Goal: Communication & Community: Answer question/provide support

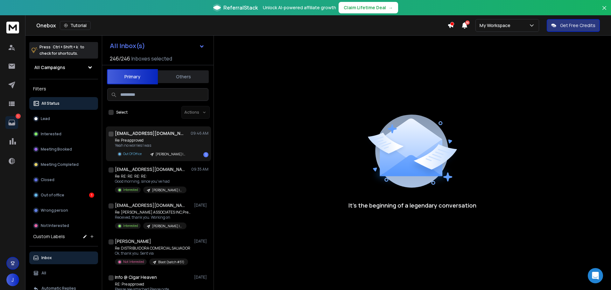
click at [156, 140] on p "Re: Pre approved" at bounding box center [152, 140] width 75 height 5
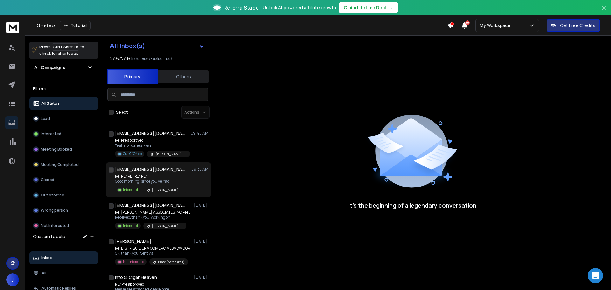
click at [187, 177] on div "Re: RE: RE: RE: RE: Good morning, since you've had Interested Kassab leads" at bounding box center [162, 183] width 94 height 19
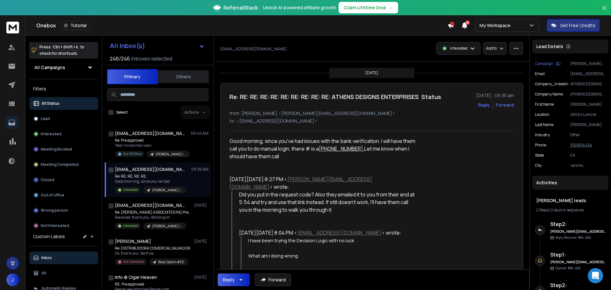
click at [305, 142] on div "Good morning, since you've had issues with the bank verification. I will have t…" at bounding box center [323, 148] width 186 height 23
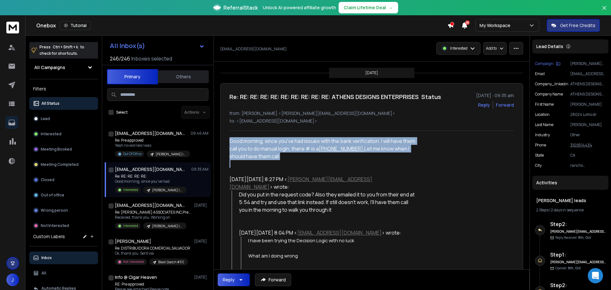
click at [305, 142] on div "Good morning, since you've had issues with the bank verification. I will have t…" at bounding box center [323, 148] width 186 height 23
click at [303, 156] on div "Good morning, since you've had issues with the bank verification. I will have t…" at bounding box center [323, 148] width 186 height 23
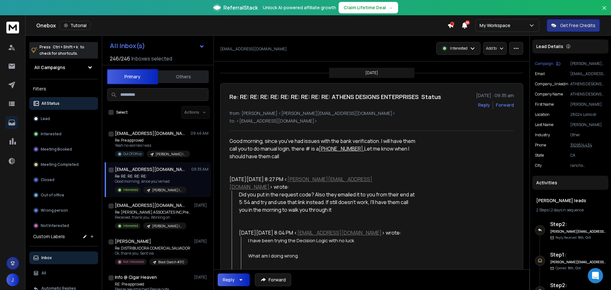
click at [401, 148] on div "Good morning, since you've had issues with the bank verification. I will have t…" at bounding box center [323, 148] width 186 height 23
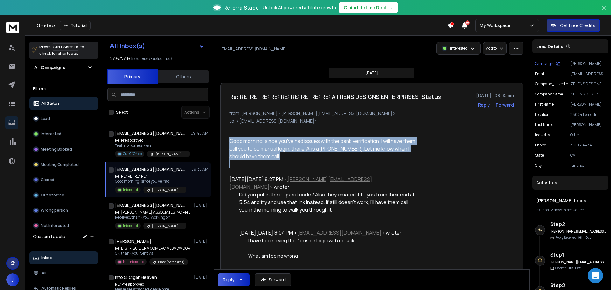
click at [401, 148] on div "Good morning, since you've had issues with the bank verification. I will have t…" at bounding box center [323, 148] width 186 height 23
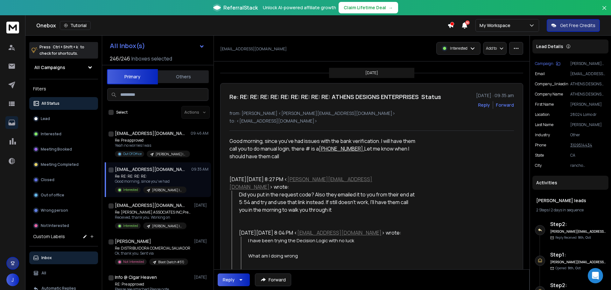
click at [481, 106] on button "Reply" at bounding box center [484, 105] width 12 height 6
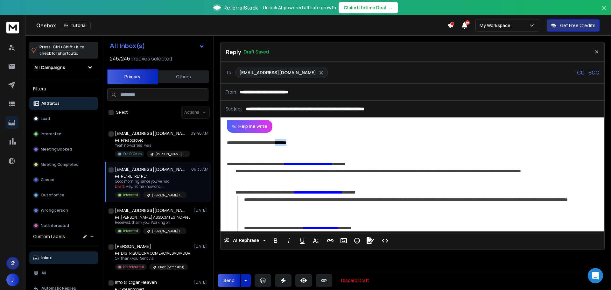
drag, startPoint x: 300, startPoint y: 142, endPoint x: 295, endPoint y: 142, distance: 4.8
click at [295, 142] on div "**********" at bounding box center [409, 142] width 365 height 7
click at [595, 53] on icon at bounding box center [597, 51] width 5 height 5
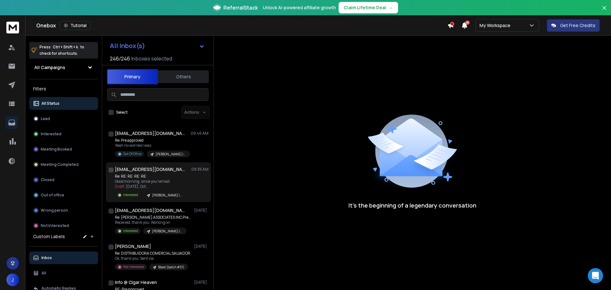
click at [176, 176] on div "Re: RE: RE: RE: RE: Good morning, since you've had Draft: On Friday, Oct ... In…" at bounding box center [162, 186] width 94 height 25
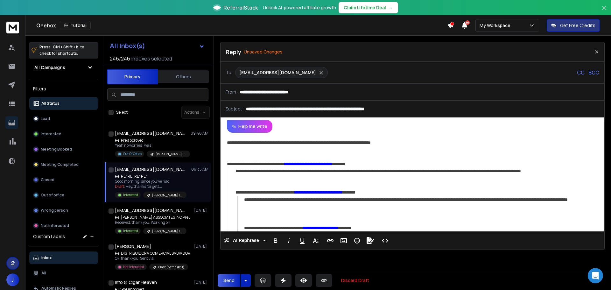
click at [228, 278] on button "Send" at bounding box center [229, 280] width 22 height 13
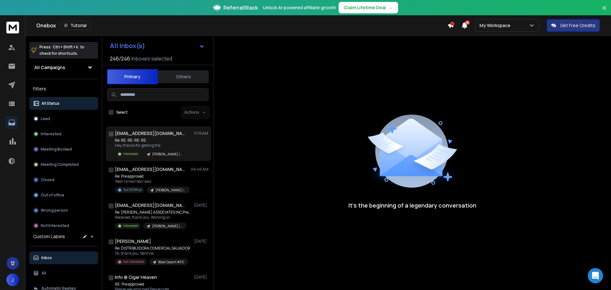
click at [165, 138] on p "Re: RE: RE: RE: RE:" at bounding box center [151, 140] width 72 height 5
click at [172, 142] on p "Re: RE: RE: RE: RE:" at bounding box center [151, 140] width 72 height 5
click at [190, 142] on div "Re: RE: RE: RE: RE: Hey, thanks for getting the Interested [PERSON_NAME] leads" at bounding box center [162, 147] width 94 height 19
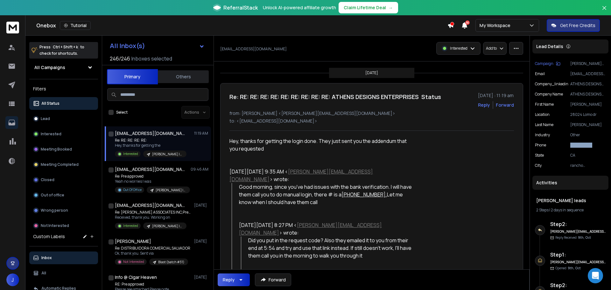
copy tcxspan "3109514434"
drag, startPoint x: 593, startPoint y: 146, endPoint x: 567, endPoint y: 145, distance: 26.4
click at [567, 145] on div "Phone 3109514434" at bounding box center [570, 145] width 71 height 5
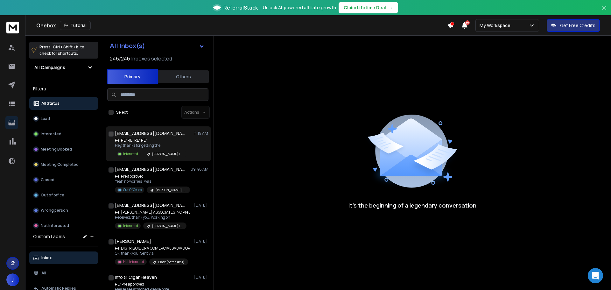
click at [193, 141] on div "Re: RE: RE: RE: RE: Hey, thanks for getting the Interested Kassab leads" at bounding box center [162, 147] width 94 height 19
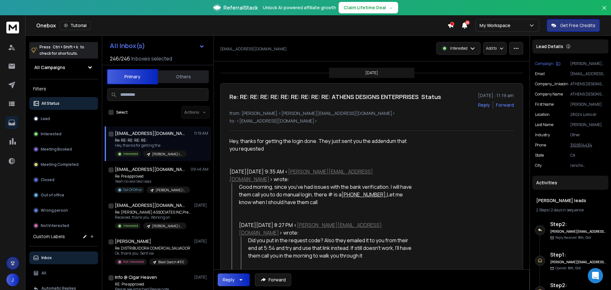
click at [480, 106] on button "Reply" at bounding box center [484, 105] width 12 height 6
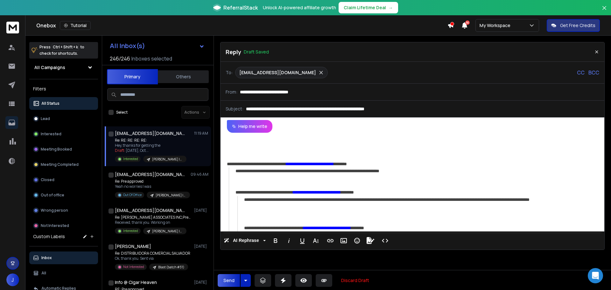
click at [595, 50] on icon at bounding box center [597, 51] width 5 height 5
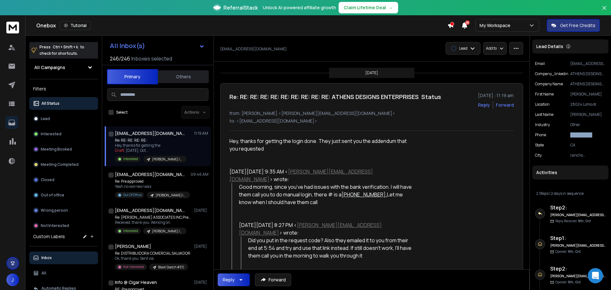
copy tcxspan "3109514434"
drag, startPoint x: 592, startPoint y: 133, endPoint x: 564, endPoint y: 133, distance: 28.0
click at [564, 133] on div "Phone 3109514434" at bounding box center [570, 134] width 71 height 5
click at [479, 105] on button "Reply" at bounding box center [484, 105] width 12 height 6
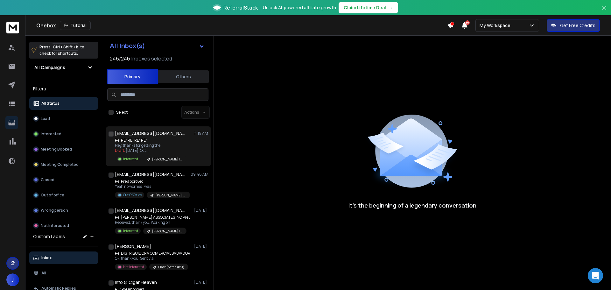
click at [187, 149] on div "Re: RE: RE: RE: RE: Hey, thanks for getting the Draft: [DATE], Oct ... Interest…" at bounding box center [162, 150] width 94 height 25
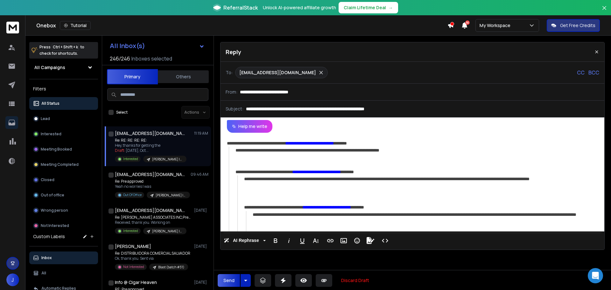
scroll to position [32, 0]
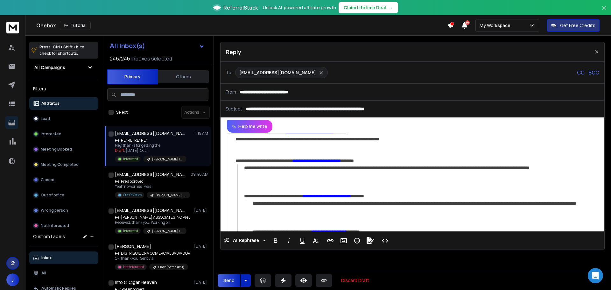
click at [486, 166] on div "**********" at bounding box center [418, 171] width 349 height 14
drag, startPoint x: 486, startPoint y: 166, endPoint x: 504, endPoint y: 167, distance: 18.2
click at [504, 167] on div "**********" at bounding box center [418, 171] width 349 height 14
copy div "**********"
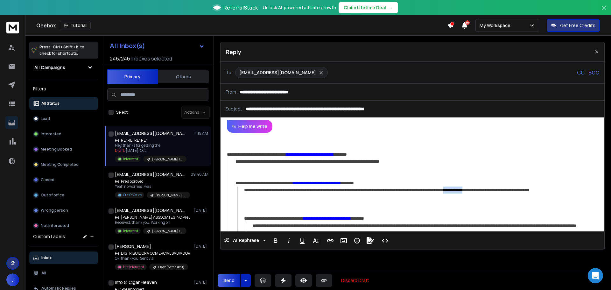
scroll to position [0, 0]
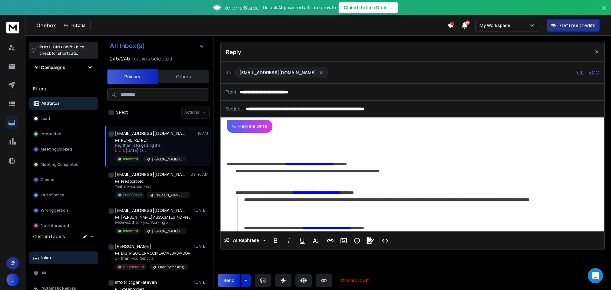
click at [258, 142] on div at bounding box center [411, 142] width 369 height 7
click at [253, 142] on span "**********" at bounding box center [257, 142] width 19 height 4
click at [288, 138] on div "**********" at bounding box center [412, 182] width 382 height 99
click at [339, 144] on div "**********" at bounding box center [409, 142] width 365 height 7
click at [228, 283] on button "Send" at bounding box center [229, 280] width 22 height 13
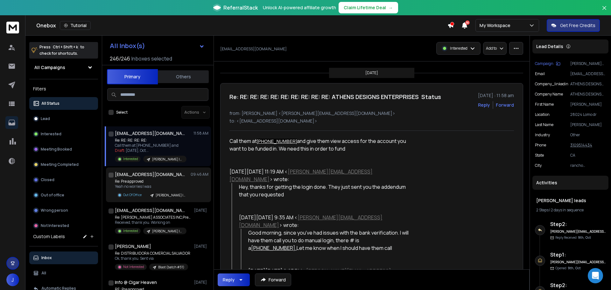
click at [172, 179] on p "Re: Pre approved" at bounding box center [152, 181] width 75 height 5
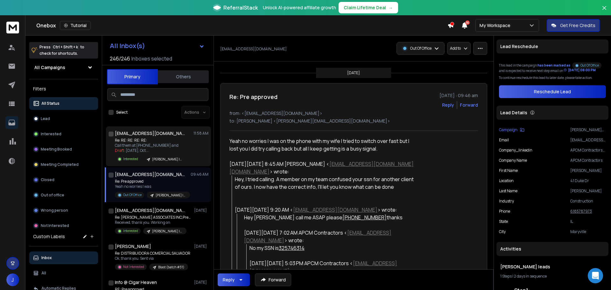
click at [180, 145] on div "Re: RE: RE: RE: RE: Call them at 718-362-6205 and Draft: On Friday, Oct ... Int…" at bounding box center [162, 150] width 94 height 25
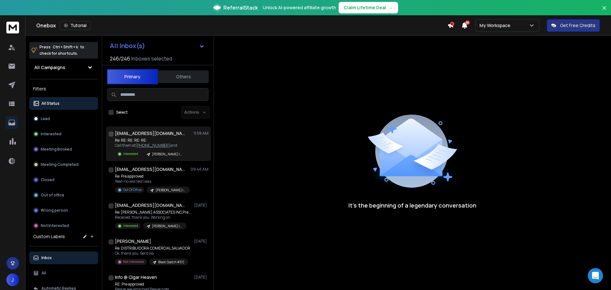
click at [187, 139] on div "Re: RE: RE: RE: RE: Call them at [PHONE_NUMBER] and Interested [PERSON_NAME] le…" at bounding box center [162, 147] width 94 height 19
click at [190, 139] on div "Re: RE: RE: RE: RE: Call them at 718-362-6205 and Interested Kassab leads" at bounding box center [162, 147] width 94 height 19
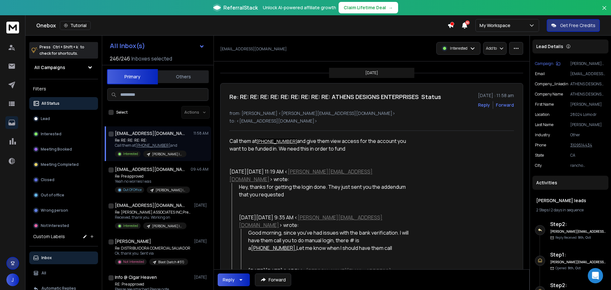
click at [481, 104] on button "Reply" at bounding box center [484, 105] width 12 height 6
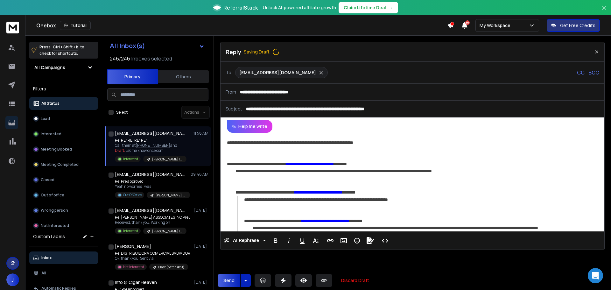
click at [224, 281] on button "Send" at bounding box center [229, 280] width 22 height 13
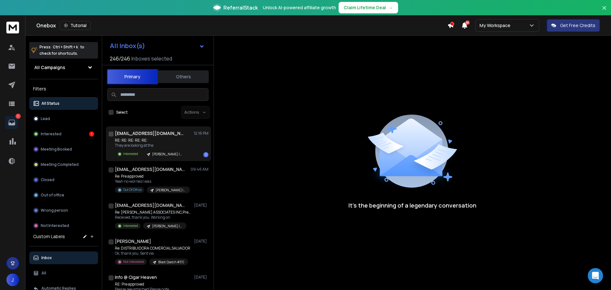
click at [189, 137] on div "info@athensdesign.tech 12:16 PM RE: RE: RE: RE: RE: They are looking at the Int…" at bounding box center [162, 143] width 94 height 27
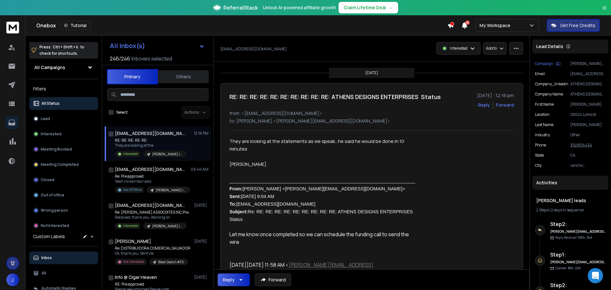
click at [478, 103] on button "Reply" at bounding box center [484, 105] width 12 height 6
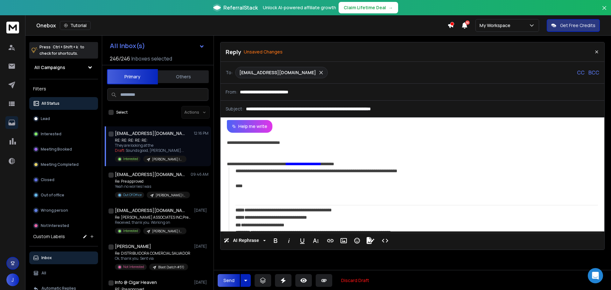
click at [231, 279] on button "Send" at bounding box center [229, 280] width 22 height 13
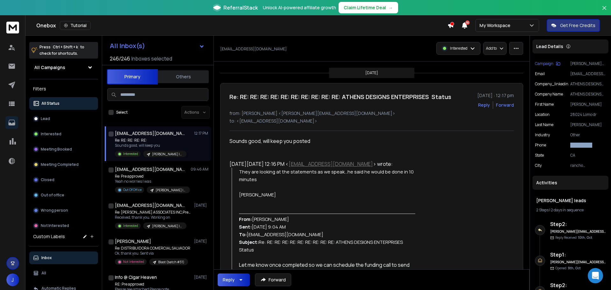
copy tcxspan "3109514434"
drag, startPoint x: 597, startPoint y: 144, endPoint x: 566, endPoint y: 144, distance: 31.9
click at [566, 144] on div "Phone 3109514434" at bounding box center [570, 145] width 71 height 5
click at [562, 144] on div "Phone 3109514434" at bounding box center [570, 145] width 71 height 5
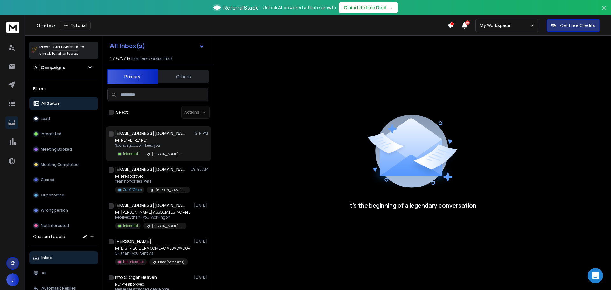
click at [167, 143] on p "Re: RE: RE: RE: RE:" at bounding box center [151, 140] width 72 height 5
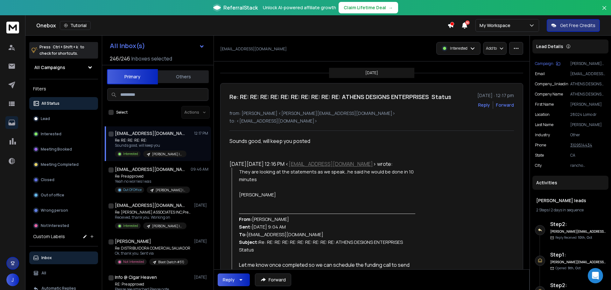
click at [485, 103] on button "Reply" at bounding box center [484, 105] width 12 height 6
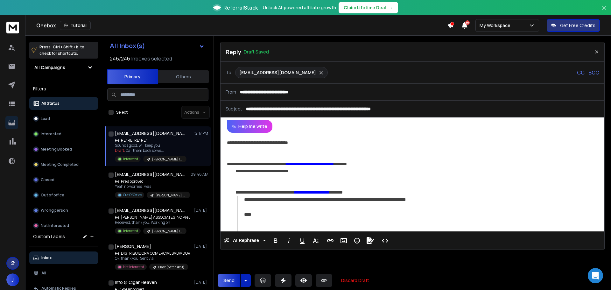
click at [232, 279] on button "Send" at bounding box center [229, 280] width 22 height 13
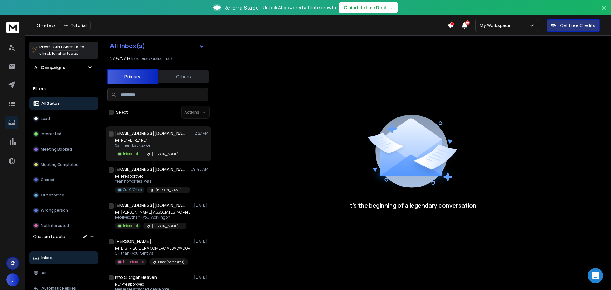
click at [191, 137] on div "info@athensdesign.tech 12:27 PM Re: RE: RE: RE: RE: Call them back so we Intere…" at bounding box center [162, 143] width 94 height 27
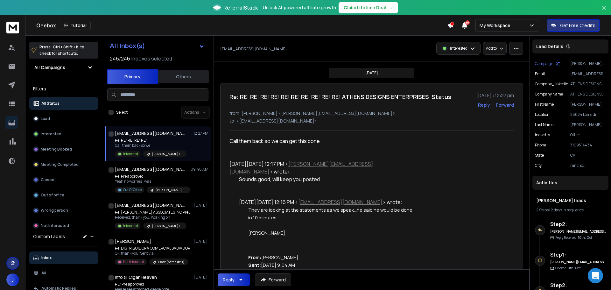
click at [487, 105] on button "Reply" at bounding box center [484, 105] width 12 height 6
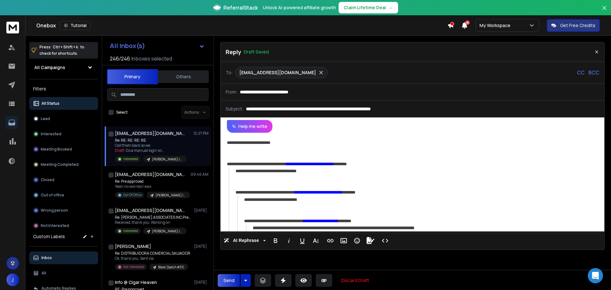
click at [303, 140] on div "**********" at bounding box center [409, 142] width 365 height 7
click at [232, 281] on button "Send" at bounding box center [229, 280] width 22 height 13
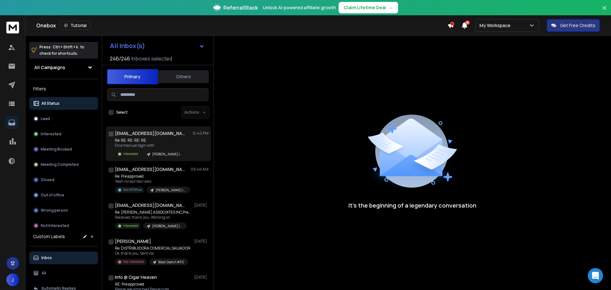
click at [179, 144] on div "Re: RE: RE: RE: RE: Do a manual login with Interested Kassab leads" at bounding box center [162, 147] width 94 height 19
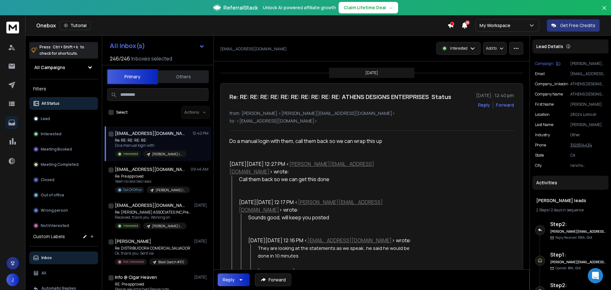
click at [481, 108] on button "Reply" at bounding box center [484, 105] width 12 height 6
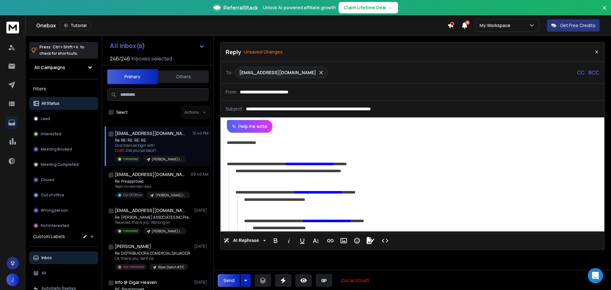
click at [231, 280] on button "Send" at bounding box center [229, 280] width 22 height 13
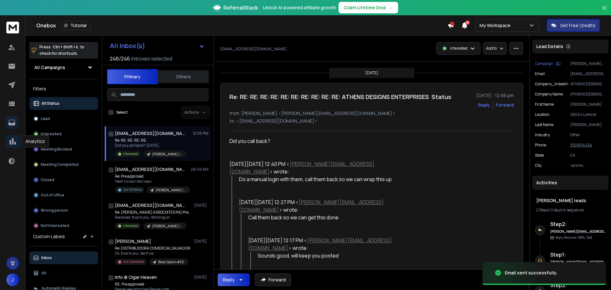
click at [11, 140] on icon at bounding box center [13, 142] width 10 height 10
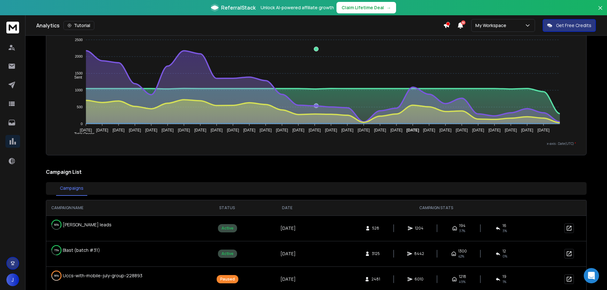
scroll to position [255, 0]
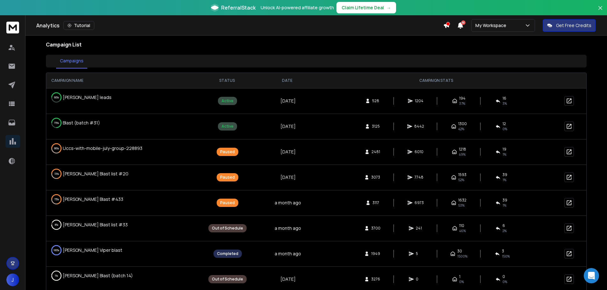
click at [223, 125] on div "Active" at bounding box center [227, 126] width 19 height 8
click at [219, 95] on td "Active" at bounding box center [226, 100] width 69 height 25
click at [222, 98] on div "Active" at bounding box center [227, 101] width 19 height 8
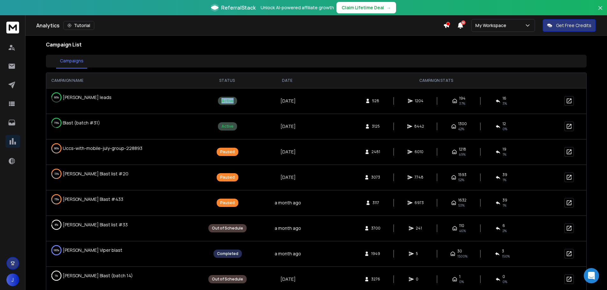
click at [222, 98] on div "Active" at bounding box center [227, 101] width 19 height 8
click at [274, 55] on div "Campaigns" at bounding box center [316, 61] width 540 height 13
click at [6, 122] on link at bounding box center [11, 122] width 13 height 13
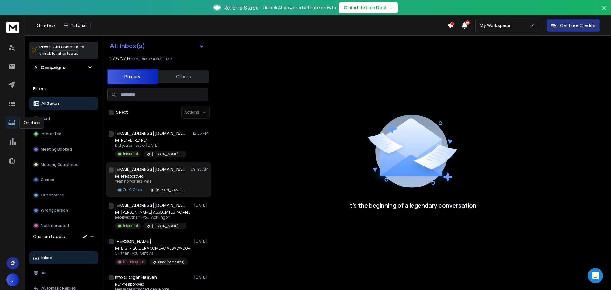
click at [179, 179] on p "Yeah no worries I was" at bounding box center [152, 181] width 75 height 5
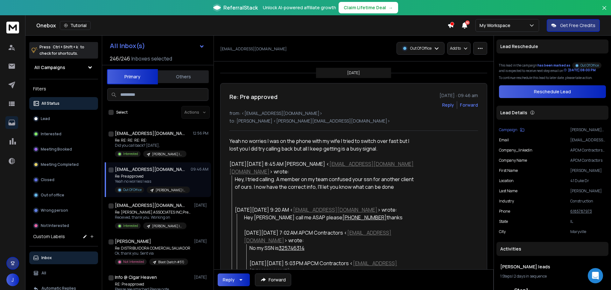
click at [442, 105] on button "Reply" at bounding box center [448, 105] width 12 height 6
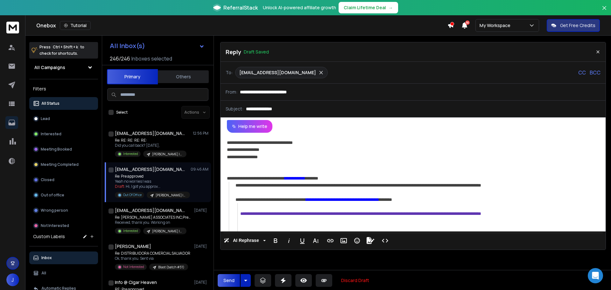
click at [272, 156] on div "**********" at bounding box center [409, 156] width 365 height 7
click at [269, 156] on div "**********" at bounding box center [409, 156] width 365 height 7
click at [268, 156] on div "**********" at bounding box center [409, 156] width 365 height 7
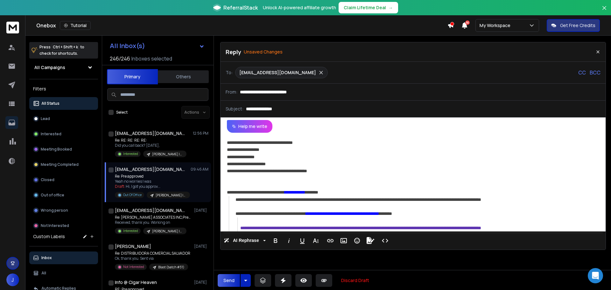
click at [225, 281] on button "Send" at bounding box center [229, 280] width 22 height 13
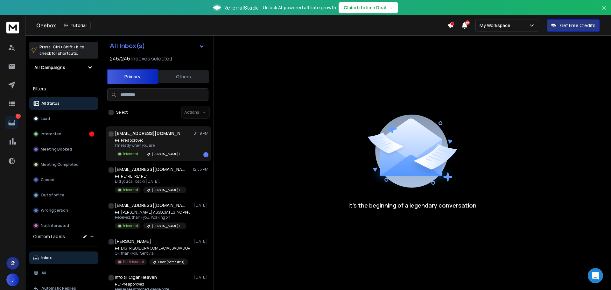
click at [196, 142] on div "Re: Pre approved I'm ready when you are Interested [PERSON_NAME] leads 1" at bounding box center [162, 147] width 94 height 19
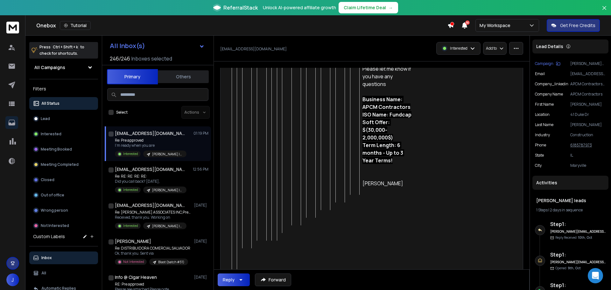
scroll to position [1288, 0]
drag, startPoint x: 358, startPoint y: 249, endPoint x: 343, endPoint y: 218, distance: 34.3
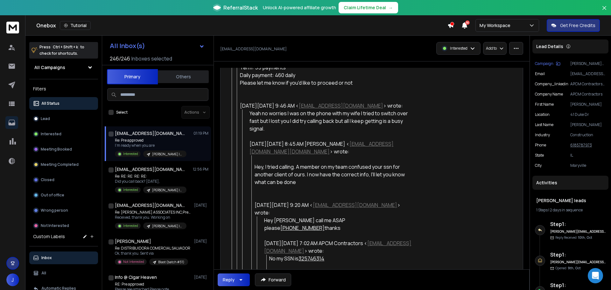
scroll to position [0, 0]
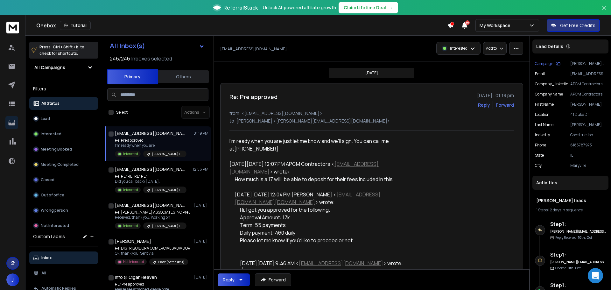
click at [484, 105] on button "Reply" at bounding box center [484, 105] width 12 height 6
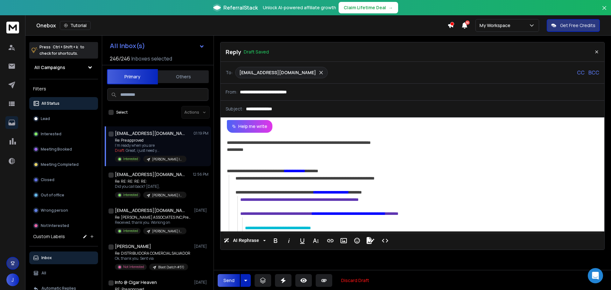
click at [289, 149] on div "**********" at bounding box center [409, 149] width 365 height 7
drag, startPoint x: 276, startPoint y: 151, endPoint x: 224, endPoint y: 147, distance: 52.7
click at [224, 147] on div "**********" at bounding box center [412, 182] width 382 height 99
click at [241, 142] on div "**********" at bounding box center [409, 142] width 365 height 7
drag, startPoint x: 262, startPoint y: 150, endPoint x: 227, endPoint y: 147, distance: 35.5
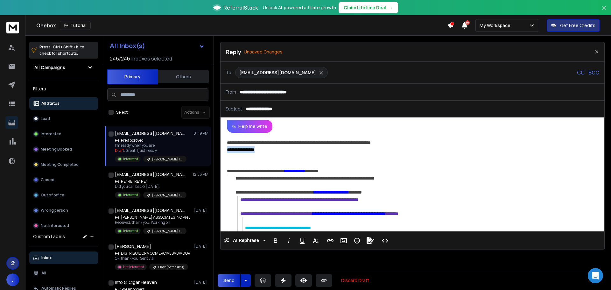
click at [227, 147] on div "**********" at bounding box center [412, 182] width 382 height 99
click at [226, 283] on button "Send" at bounding box center [229, 280] width 22 height 13
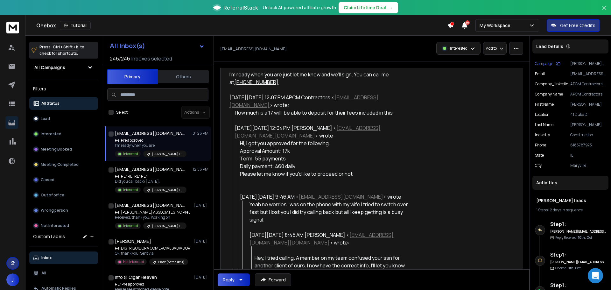
scroll to position [32, 0]
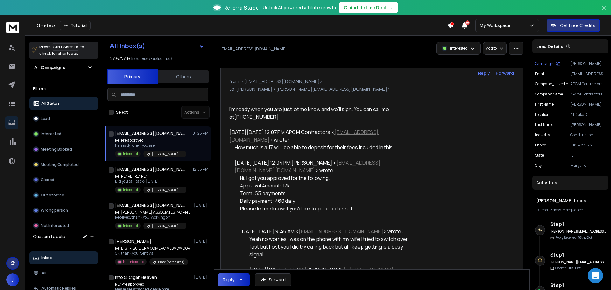
click at [302, 150] on div "How much is a 17 will I be able to deposit for their fees included in this" at bounding box center [325, 148] width 181 height 8
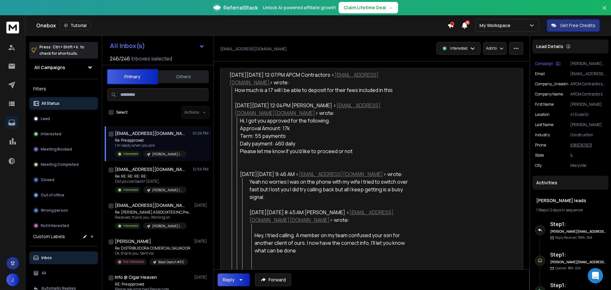
scroll to position [64, 0]
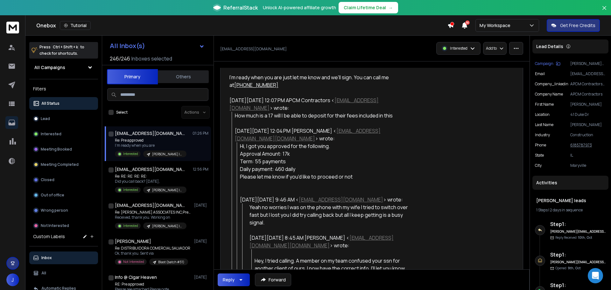
click at [290, 175] on div "Please let me know if you'd like to proceed or not" at bounding box center [327, 177] width 175 height 8
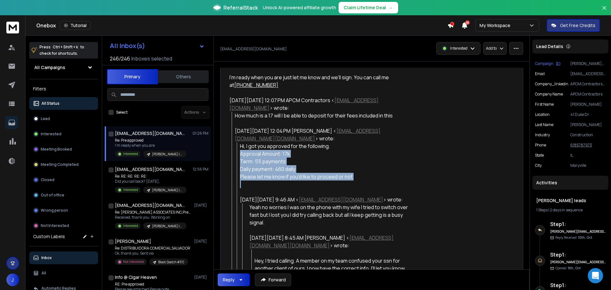
drag, startPoint x: 290, startPoint y: 175, endPoint x: 274, endPoint y: 156, distance: 24.8
click at [284, 171] on div "Daily payment: 460 daily" at bounding box center [327, 169] width 175 height 8
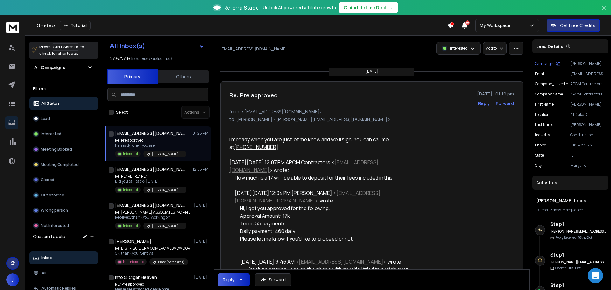
scroll to position [0, 0]
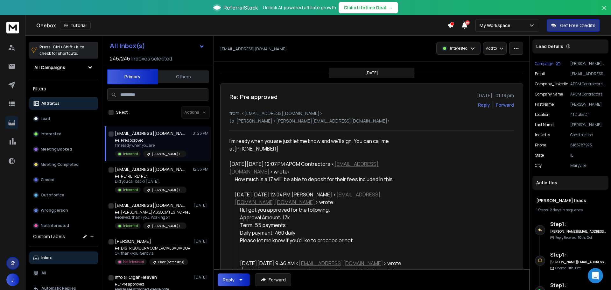
click at [285, 143] on div "I'm ready when you are just let me know and we'll sign. You can call me at 618-…" at bounding box center [323, 144] width 186 height 15
drag, startPoint x: 285, startPoint y: 143, endPoint x: 287, endPoint y: 151, distance: 8.7
click at [287, 151] on div "I'm ready when you are just let me know and we'll sign. You can call me at 618-…" at bounding box center [323, 144] width 186 height 15
click at [285, 146] on div "I'm ready when you are just let me know and we'll sign. You can call me at 618-…" at bounding box center [323, 144] width 186 height 15
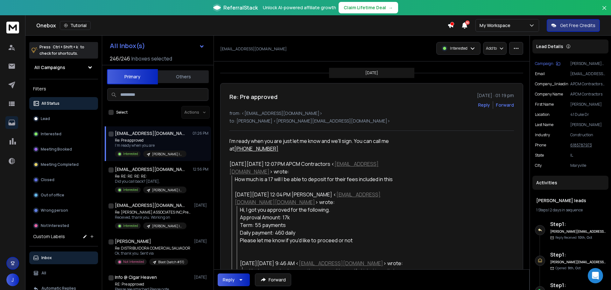
click at [283, 141] on div "I'm ready when you are just let me know and we'll sign. You can call me at 618-…" at bounding box center [323, 144] width 186 height 15
click at [283, 144] on div "I'm ready when you are just let me know and we'll sign. You can call me at 618-…" at bounding box center [323, 144] width 186 height 15
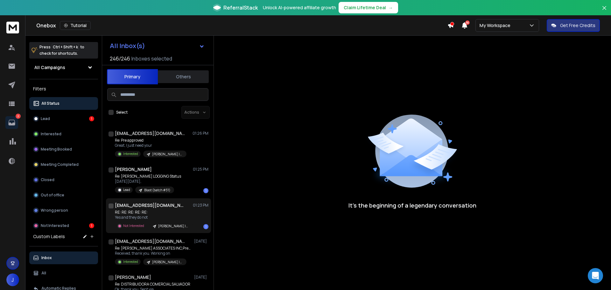
click at [198, 216] on div "RE: RE: RE: RE: RE: Yes and they do not Not Interested [PERSON_NAME] leads 1" at bounding box center [162, 219] width 94 height 19
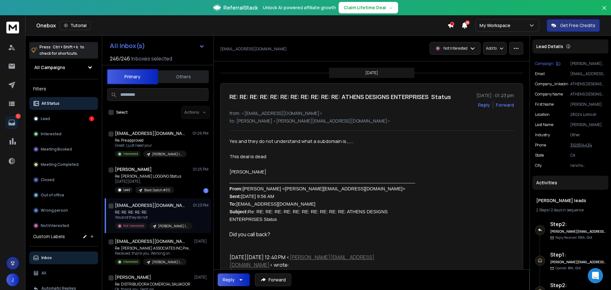
click at [333, 141] on span "Yes and they do not understand what a subdomain is.,,…." at bounding box center [292, 141] width 124 height 6
click at [383, 159] on p "This deal is dead" at bounding box center [323, 157] width 186 height 8
click at [330, 142] on span "Yes and they do not understand what a subdomain is.,,…." at bounding box center [292, 141] width 124 height 6
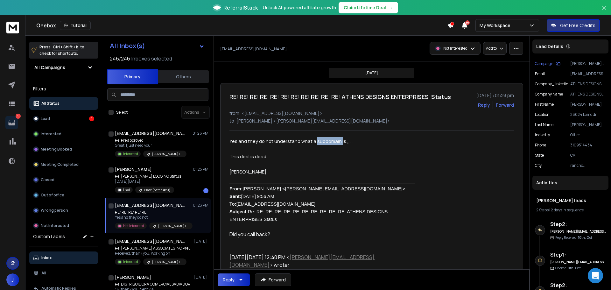
click at [330, 142] on span "Yes and they do not understand what a subdomain is.,,…." at bounding box center [292, 141] width 124 height 6
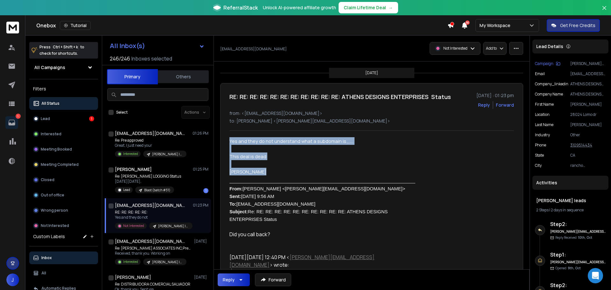
drag, startPoint x: 330, startPoint y: 142, endPoint x: 295, endPoint y: 171, distance: 45.7
click at [295, 171] on p "[PERSON_NAME]" at bounding box center [323, 172] width 186 height 8
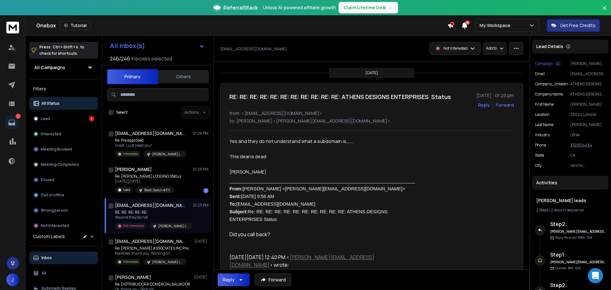
click at [276, 140] on span "Yes and they do not understand what a subdomain is.,,…." at bounding box center [292, 141] width 124 height 6
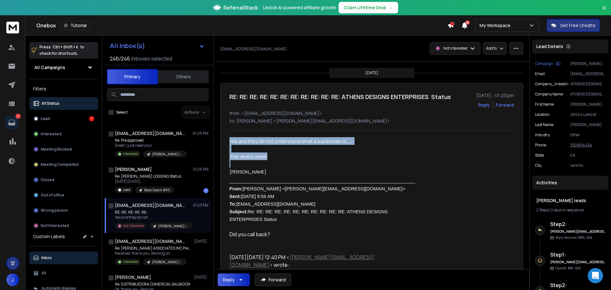
drag, startPoint x: 276, startPoint y: 140, endPoint x: 280, endPoint y: 164, distance: 24.3
click at [280, 164] on p at bounding box center [323, 164] width 186 height 8
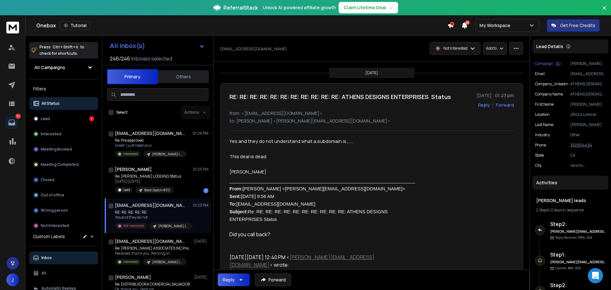
click at [280, 164] on p at bounding box center [323, 164] width 186 height 8
click at [274, 142] on span "Yes and they do not understand what a subdomain is.,,…." at bounding box center [292, 141] width 124 height 6
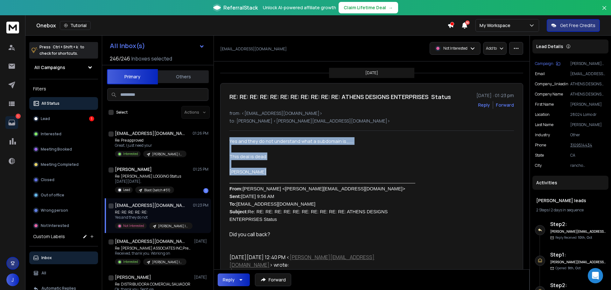
drag, startPoint x: 274, startPoint y: 142, endPoint x: 278, endPoint y: 171, distance: 29.4
click at [278, 171] on p "Jeff" at bounding box center [323, 172] width 186 height 8
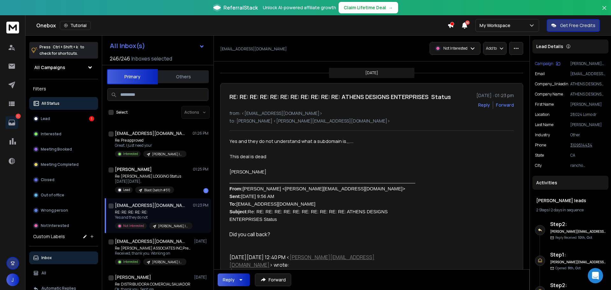
click at [284, 142] on span "Yes and they do not understand what a subdomain is.,,…." at bounding box center [292, 141] width 124 height 6
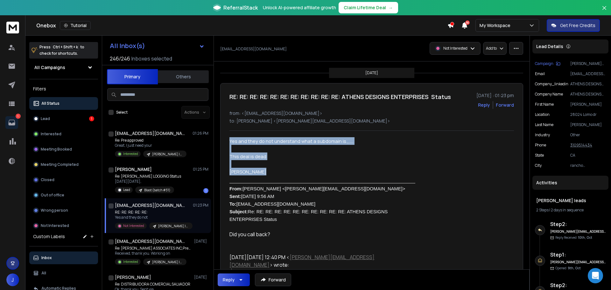
drag, startPoint x: 284, startPoint y: 142, endPoint x: 289, endPoint y: 170, distance: 28.4
click at [289, 170] on p "Jeff" at bounding box center [323, 172] width 186 height 8
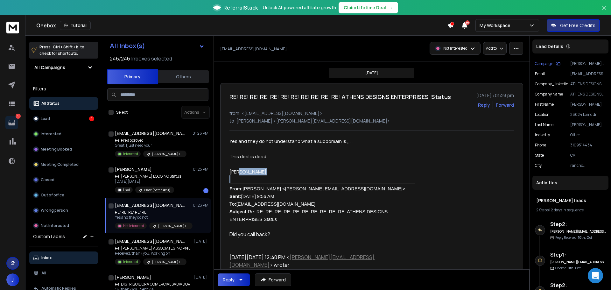
click at [290, 169] on p "Jeff" at bounding box center [323, 172] width 186 height 8
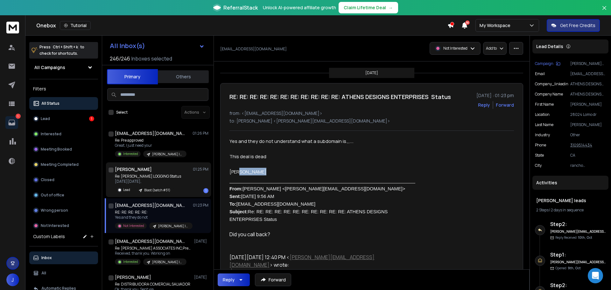
click at [192, 174] on div "Julian Martin 01:25 PM Re: MARTIN'S LOGGING Status On Fri, Oct 3, 2025, Lead Bl…" at bounding box center [162, 179] width 94 height 27
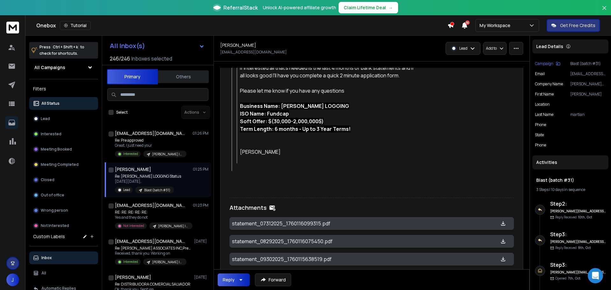
scroll to position [328, 0]
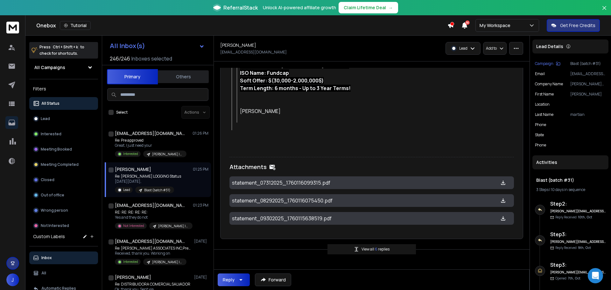
click at [502, 218] on icon at bounding box center [503, 218] width 4 height 4
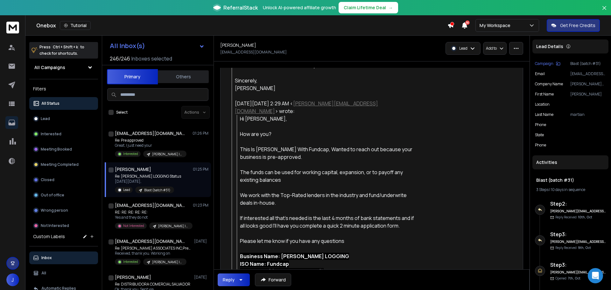
scroll to position [0, 0]
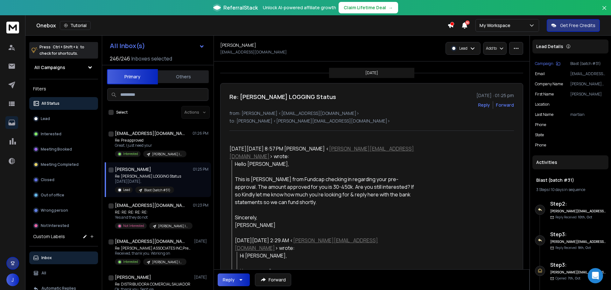
click at [482, 104] on button "Reply" at bounding box center [484, 105] width 12 height 6
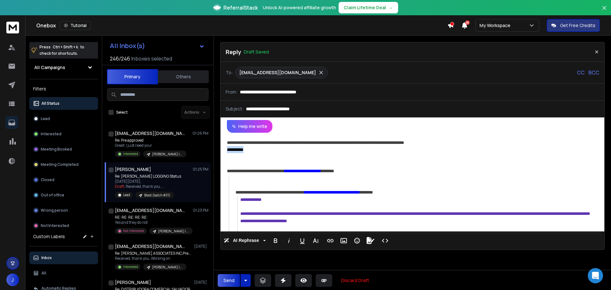
drag, startPoint x: 253, startPoint y: 149, endPoint x: 227, endPoint y: 147, distance: 26.5
click at [227, 147] on div "**********" at bounding box center [409, 149] width 365 height 7
click at [232, 276] on button "Send" at bounding box center [229, 280] width 22 height 13
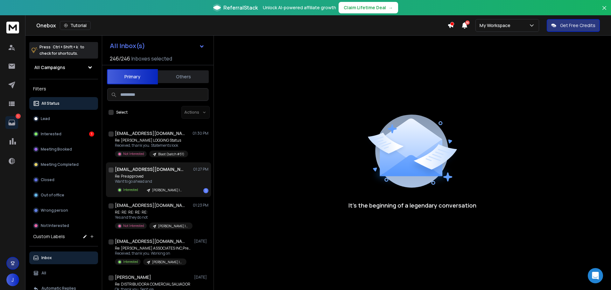
click at [198, 174] on div "Re: Pre approved Want to go ahead and Interested [PERSON_NAME] leads 1" at bounding box center [162, 183] width 94 height 19
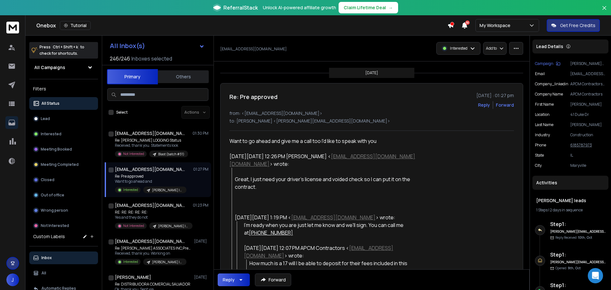
click at [300, 142] on div "Want to go ahead and give me a call too I'd like to speak with you" at bounding box center [323, 141] width 186 height 8
drag, startPoint x: 300, startPoint y: 142, endPoint x: 400, endPoint y: 152, distance: 100.8
click at [302, 142] on div "Want to go ahead and give me a call too I'd like to speak with you" at bounding box center [323, 141] width 186 height 8
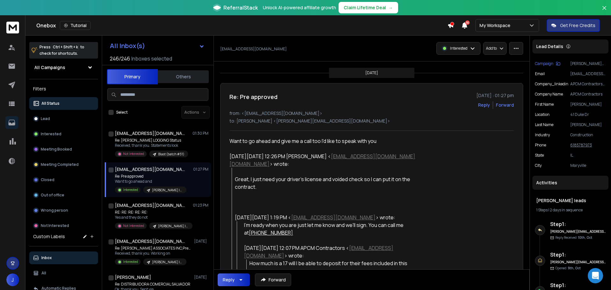
click at [373, 142] on div "Want to go ahead and give me a call too I'd like to speak with you" at bounding box center [323, 141] width 186 height 8
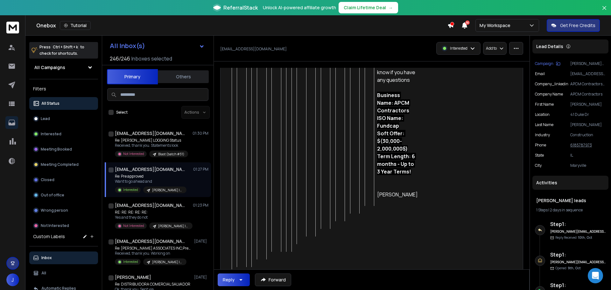
scroll to position [1579, 0]
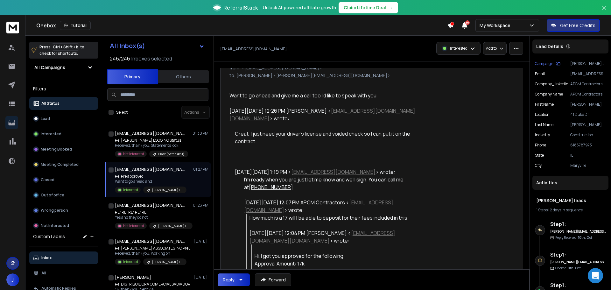
scroll to position [0, 0]
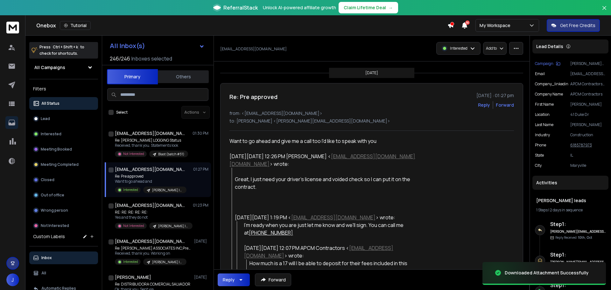
click at [481, 103] on button "Reply" at bounding box center [484, 105] width 12 height 6
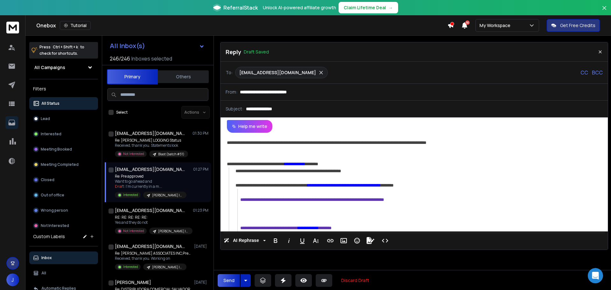
click at [228, 282] on button "Send" at bounding box center [229, 280] width 22 height 13
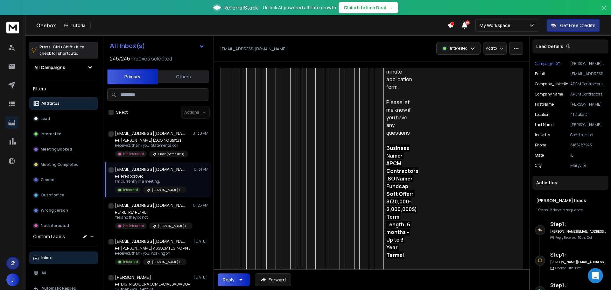
scroll to position [1762, 0]
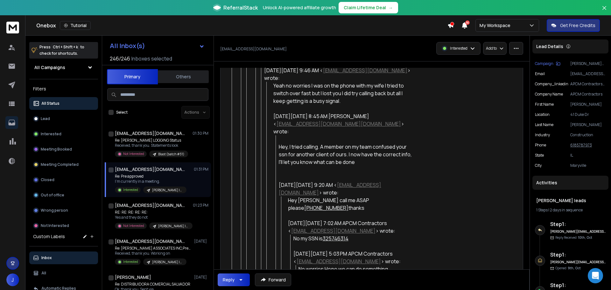
scroll to position [350, 0]
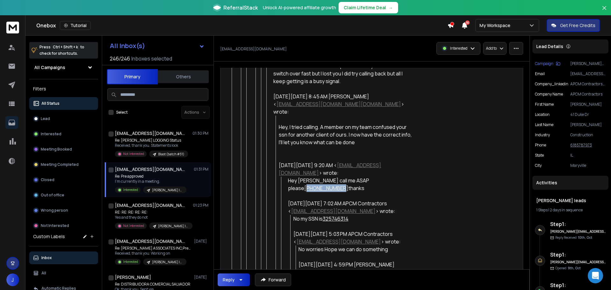
copy tcxspan "618-414-0960"
drag, startPoint x: 395, startPoint y: 173, endPoint x: 362, endPoint y: 172, distance: 32.5
click at [349, 185] on tcxspan "618-414-0960" at bounding box center [326, 188] width 44 height 7
copy link "[EMAIL_ADDRESS][DOMAIN_NAME]"
drag, startPoint x: 402, startPoint y: 158, endPoint x: 362, endPoint y: 156, distance: 40.1
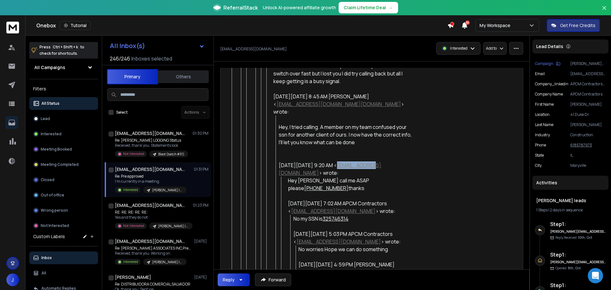
click at [362, 161] on div "On Friday, Oct 10, 2025 at 9:20 AM < apcm@duck.com > wrote:" at bounding box center [347, 168] width 137 height 15
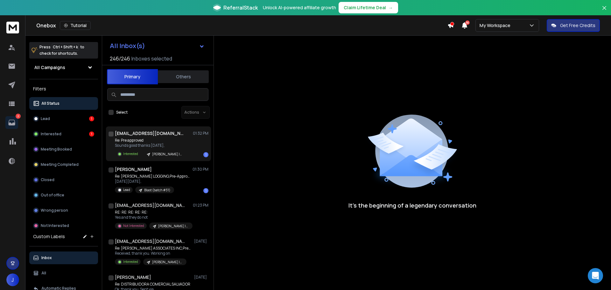
click at [193, 134] on p "01:32 PM" at bounding box center [201, 133] width 16 height 5
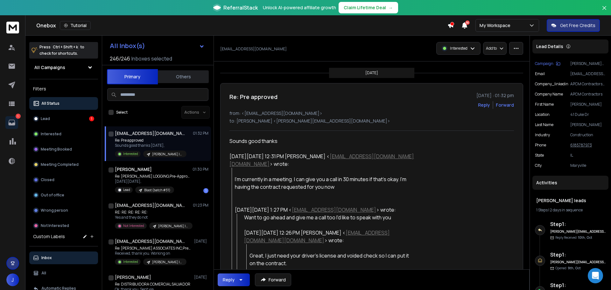
click at [485, 104] on button "Reply" at bounding box center [484, 105] width 12 height 6
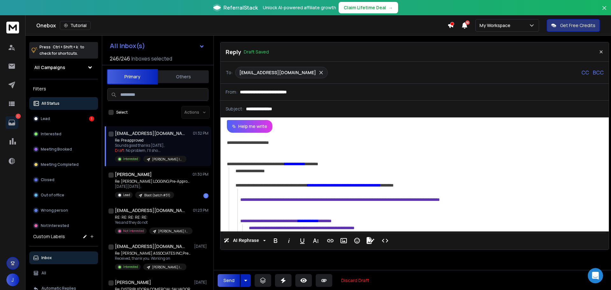
click at [599, 51] on icon at bounding box center [601, 51] width 5 height 5
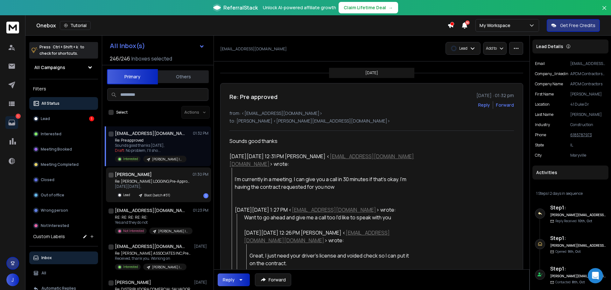
click at [176, 187] on p "[DATE][DATE]," at bounding box center [153, 186] width 76 height 5
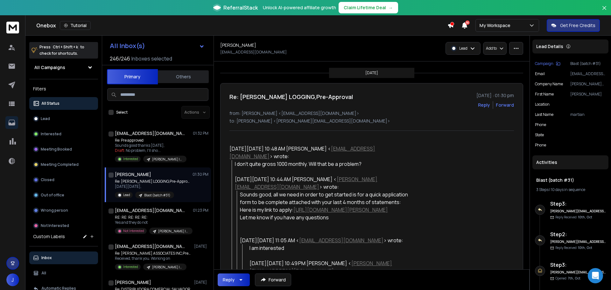
click at [267, 160] on div "I don't quite gross 1000 monthly. Will that be a problem?" at bounding box center [325, 164] width 181 height 8
click at [359, 160] on div "I don't quite gross 1000 monthly. Will that be a problem?" at bounding box center [325, 164] width 181 height 8
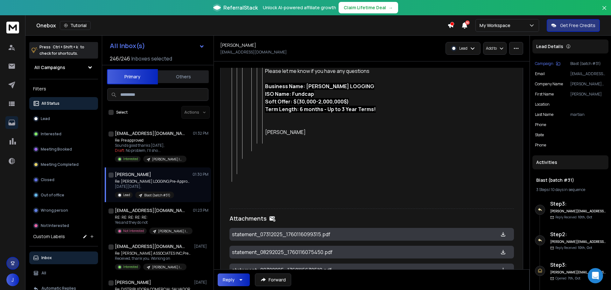
scroll to position [611, 0]
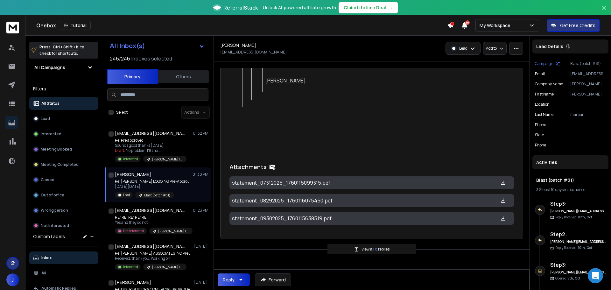
click at [501, 218] on icon at bounding box center [503, 218] width 6 height 6
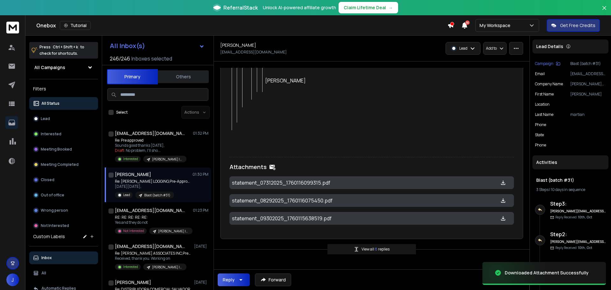
click at [502, 200] on icon at bounding box center [503, 200] width 6 height 6
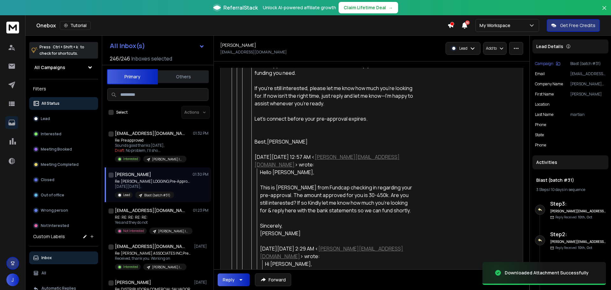
scroll to position [0, 0]
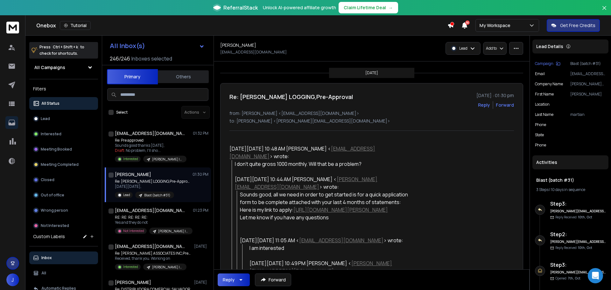
click at [481, 103] on button "Reply" at bounding box center [484, 105] width 12 height 6
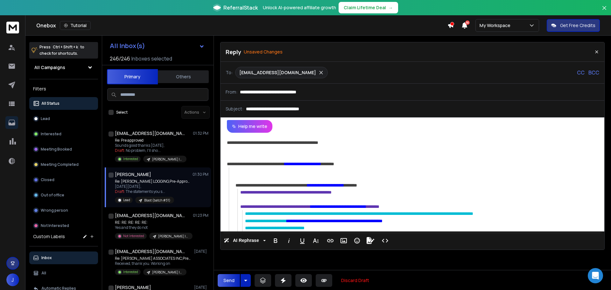
click at [229, 285] on button "Send" at bounding box center [229, 280] width 22 height 13
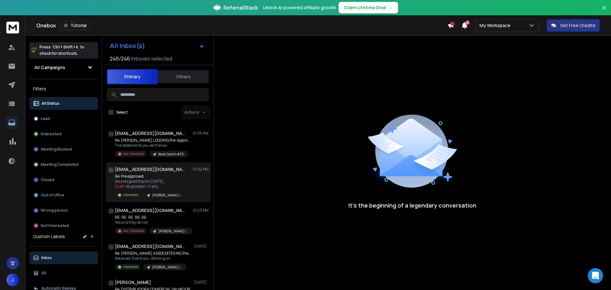
click at [179, 181] on div "Re: Pre approved Sounds good thanks On Fri, Draft: No problem, I'll sho ... Int…" at bounding box center [162, 186] width 94 height 25
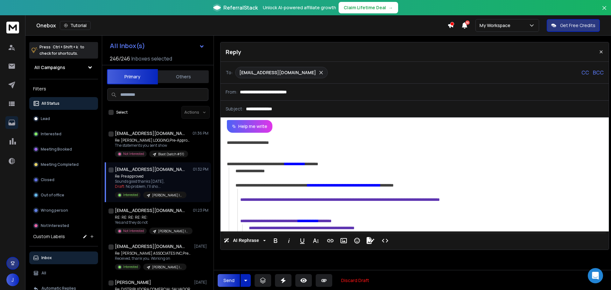
click at [292, 141] on div "**********" at bounding box center [409, 142] width 365 height 7
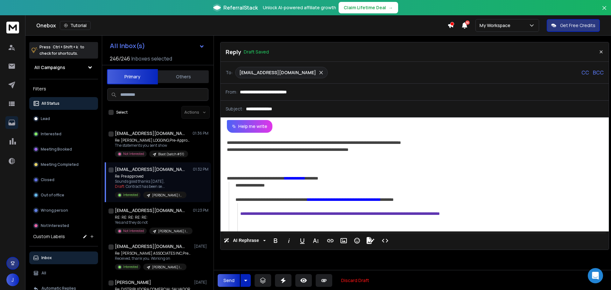
click at [229, 281] on button "Send" at bounding box center [229, 280] width 22 height 13
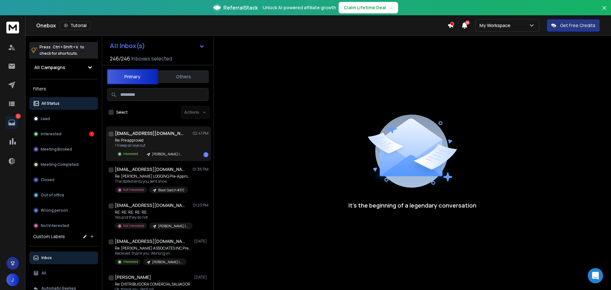
click at [203, 141] on div "Re: Pre approved I'll keep an eye out Interested Kassab leads 1" at bounding box center [162, 147] width 94 height 19
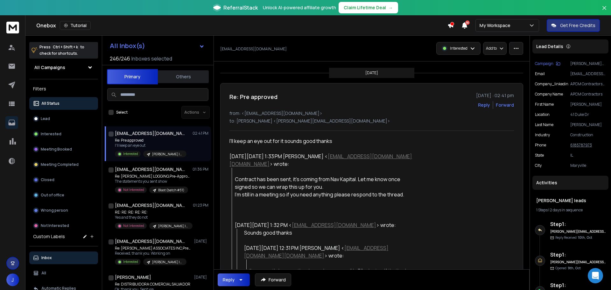
click at [480, 104] on button "Reply" at bounding box center [484, 105] width 12 height 6
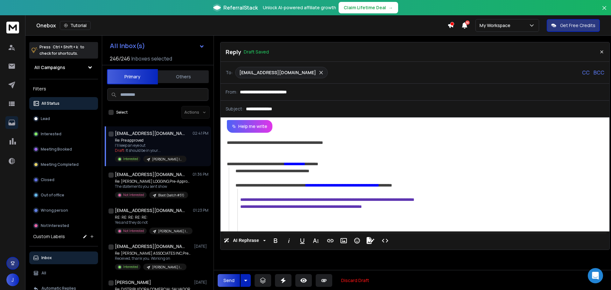
click at [225, 281] on button "Send" at bounding box center [229, 280] width 22 height 13
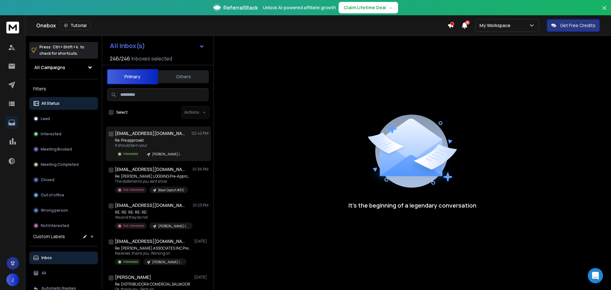
click at [191, 142] on div "Re: Pre approved It should be in your Interested [PERSON_NAME] leads" at bounding box center [162, 147] width 94 height 19
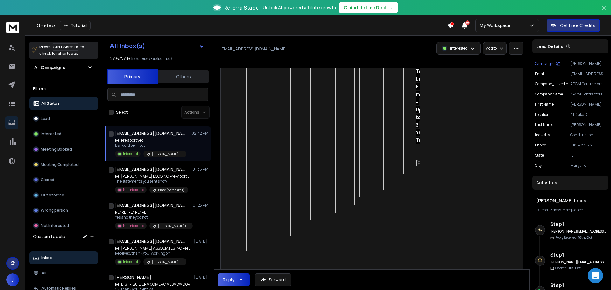
scroll to position [2648, 0]
click at [156, 146] on p "It should be in your" at bounding box center [151, 145] width 72 height 5
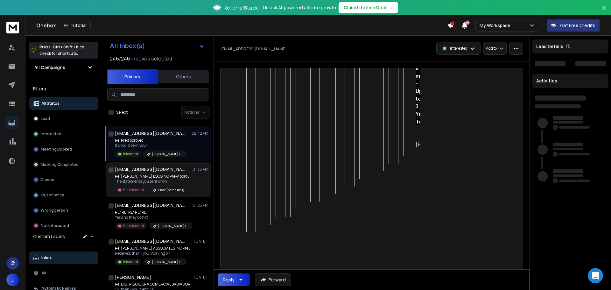
click at [174, 177] on p "Re: [PERSON_NAME] LOGGING,Pre-Approval" at bounding box center [153, 176] width 76 height 5
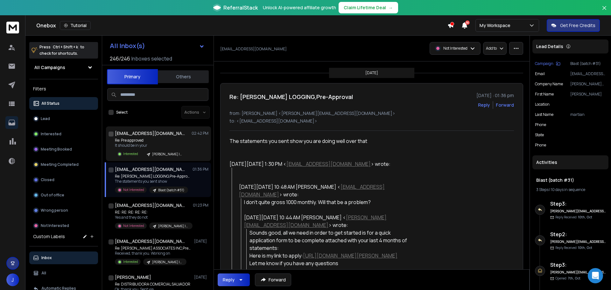
click at [175, 145] on p "It should be in your" at bounding box center [151, 145] width 72 height 5
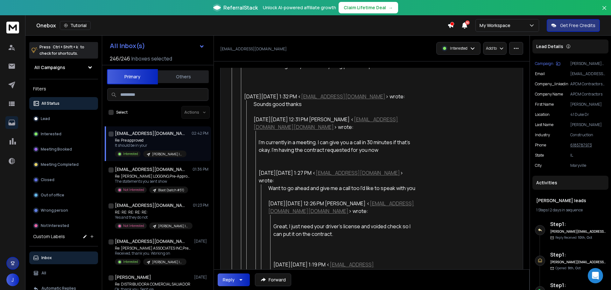
scroll to position [0, 0]
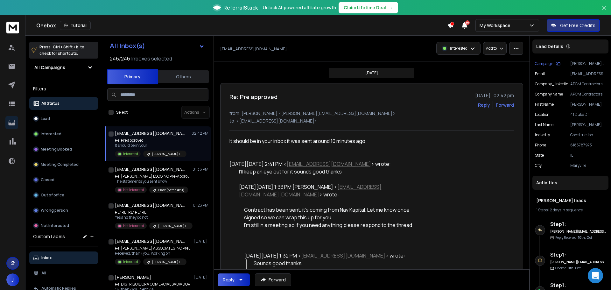
click at [356, 140] on div "It should be in your inbox it was sent around 10 minutes ago" at bounding box center [323, 141] width 186 height 8
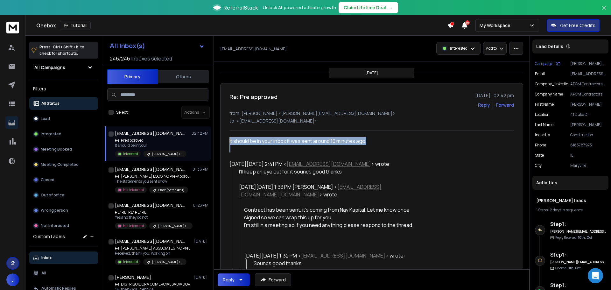
click at [356, 140] on div "It should be in your inbox it was sent around 10 minutes ago" at bounding box center [323, 141] width 186 height 8
click at [385, 146] on div at bounding box center [323, 149] width 186 height 8
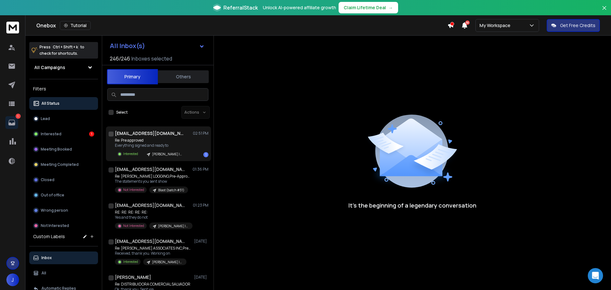
click at [189, 135] on div "[EMAIL_ADDRESS][DOMAIN_NAME] 02:51 PM" at bounding box center [162, 133] width 94 height 6
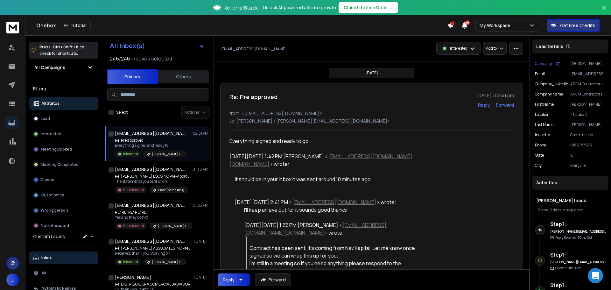
click at [483, 103] on button "Reply" at bounding box center [484, 105] width 12 height 6
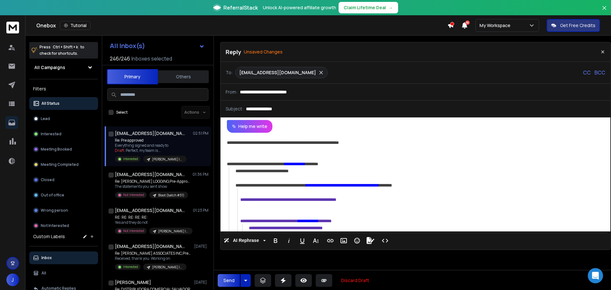
click at [235, 277] on button "Send" at bounding box center [229, 280] width 22 height 13
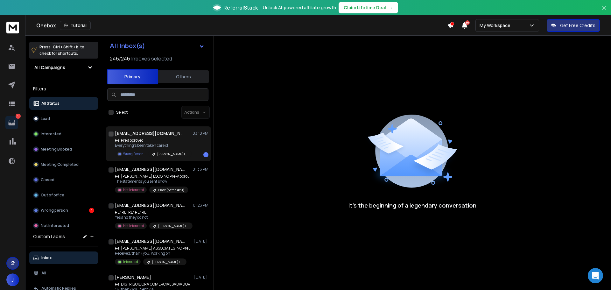
click at [195, 148] on div "Re: Pre approved Everything's been taken care of Wrong Person Kassab leads 1" at bounding box center [162, 147] width 94 height 19
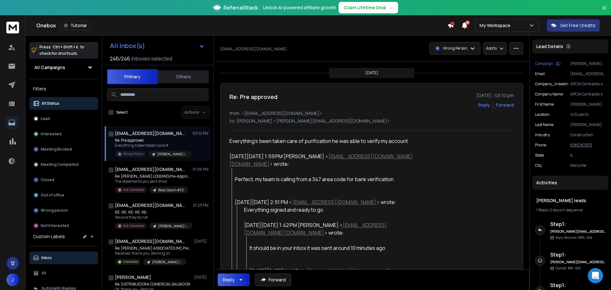
click at [332, 142] on div "Everything's been taken care of purification he was able to verify my account" at bounding box center [323, 141] width 186 height 8
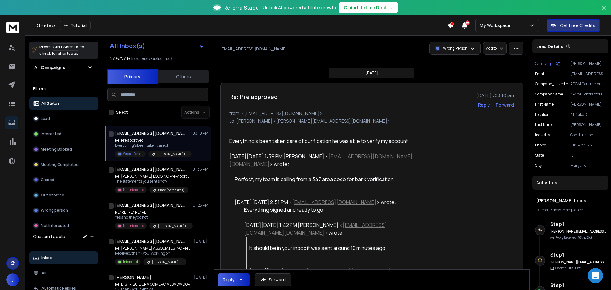
click at [478, 104] on button "Reply" at bounding box center [484, 105] width 12 height 6
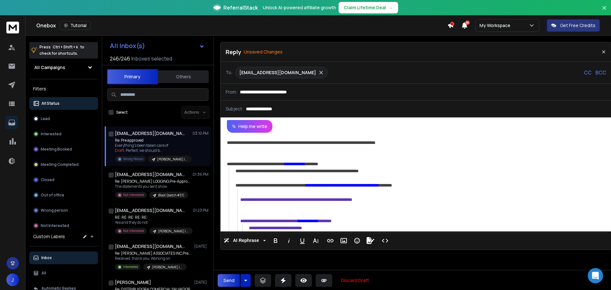
click at [226, 278] on button "Send" at bounding box center [229, 280] width 22 height 13
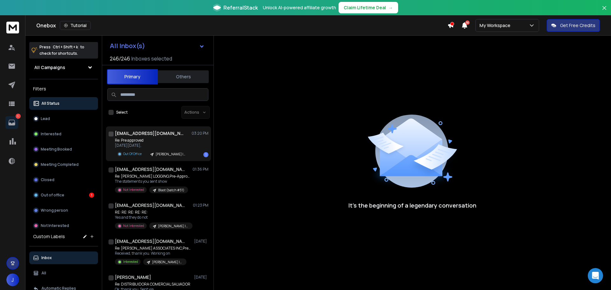
click at [178, 138] on div "apcm@duck.com 03:20 PM Re: Pre approved On Fri, Oct 10, 2025, Out Of Office Kas…" at bounding box center [162, 143] width 94 height 27
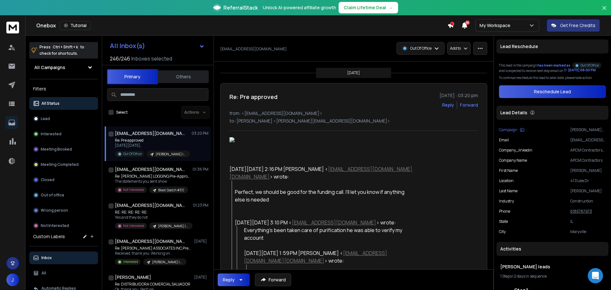
click at [230, 139] on img at bounding box center [323, 139] width 186 height 5
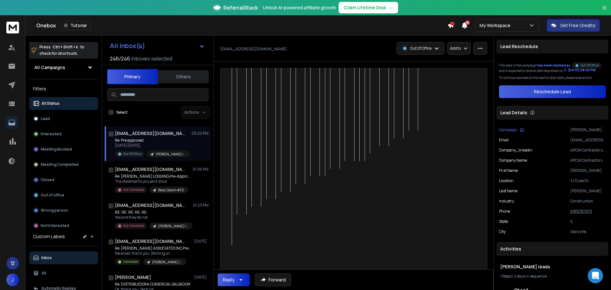
scroll to position [3607, 0]
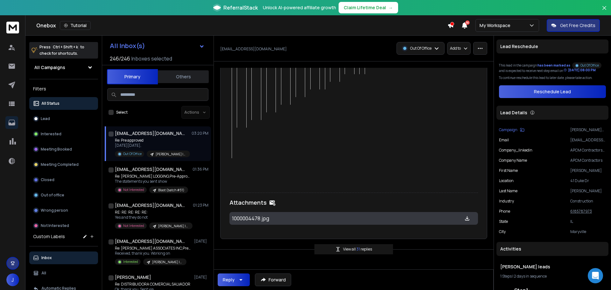
click at [464, 216] on icon at bounding box center [467, 218] width 6 height 6
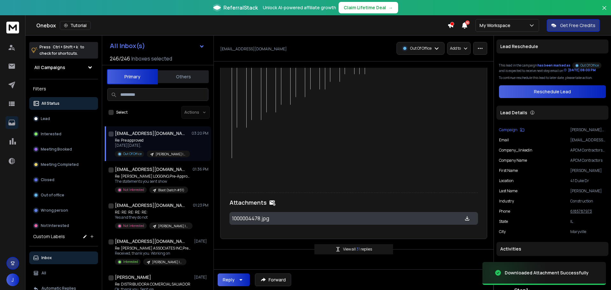
click at [465, 218] on icon at bounding box center [467, 218] width 4 height 4
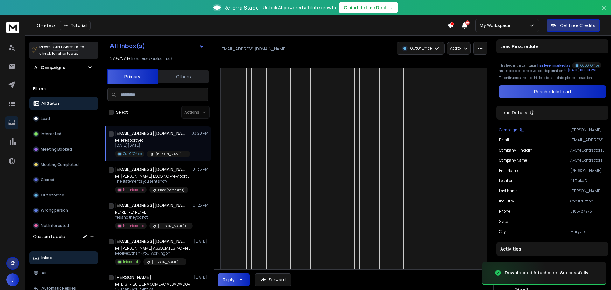
scroll to position [2874, 0]
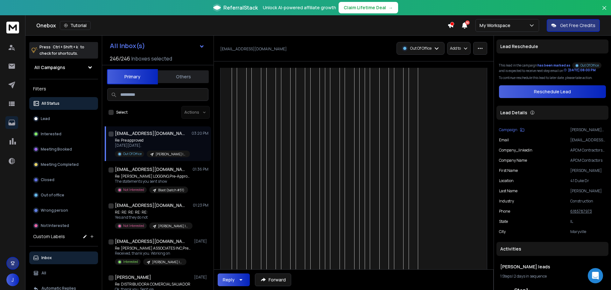
click at [180, 139] on div "Re: Pre approved On Fri, Oct 10, 2025, Out Of Office Kassab leads" at bounding box center [162, 147] width 94 height 19
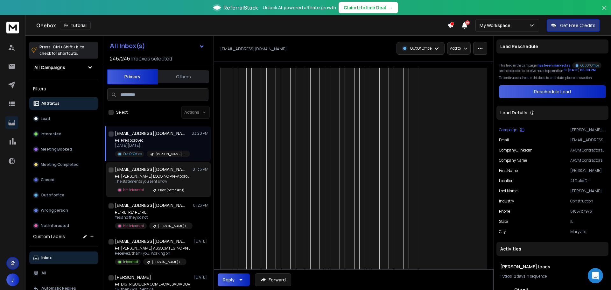
click at [193, 185] on div "Re: MARTIN'S LOGGING,Pre-Approval The statements you sent show Not Interested B…" at bounding box center [162, 183] width 94 height 19
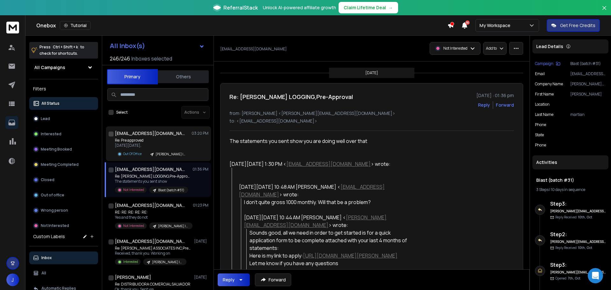
click at [186, 141] on div "Re: Pre approved On Fri, Oct 10, 2025, Out Of Office Kassab leads" at bounding box center [162, 147] width 94 height 19
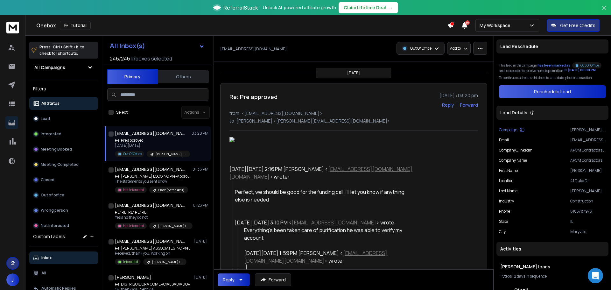
click at [232, 140] on img at bounding box center [323, 139] width 186 height 5
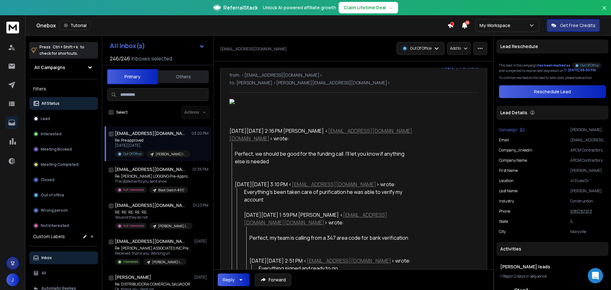
scroll to position [0, 0]
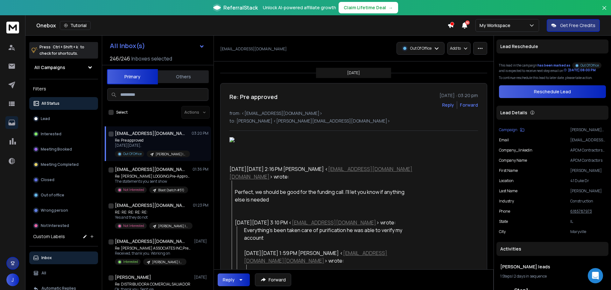
click at [445, 106] on button "Reply" at bounding box center [448, 105] width 12 height 6
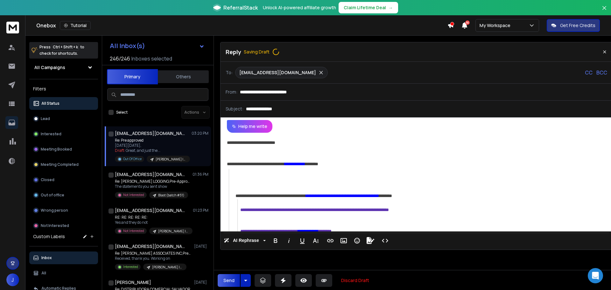
click at [235, 282] on button "Send" at bounding box center [229, 280] width 22 height 13
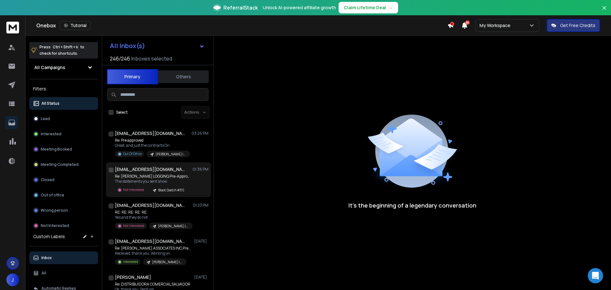
click at [184, 178] on p "Re: [PERSON_NAME] LOGGING,Pre-Approval" at bounding box center [153, 176] width 76 height 5
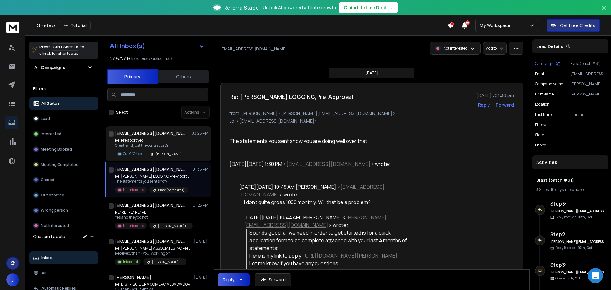
click at [183, 134] on div "apcm@duck.com 03:26 PM" at bounding box center [162, 133] width 94 height 6
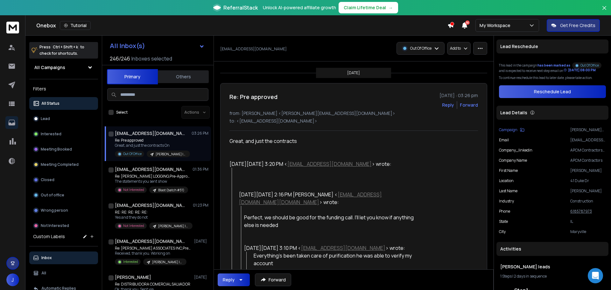
click at [275, 144] on div "Great, and just the contracts" at bounding box center [323, 141] width 186 height 8
click at [284, 142] on div "Great, and just the contracts" at bounding box center [323, 141] width 186 height 8
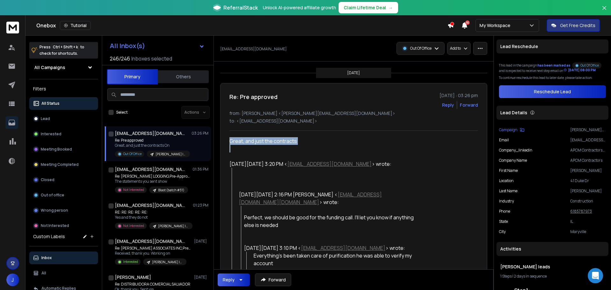
click at [378, 144] on div "Great, and just the contracts" at bounding box center [323, 141] width 186 height 8
click at [264, 113] on p "from: Morris <morris@buybusinessfunding.org>" at bounding box center [354, 113] width 249 height 6
drag, startPoint x: 264, startPoint y: 113, endPoint x: 320, endPoint y: 111, distance: 56.1
click at [320, 111] on p "from: Morris <morris@buybusinessfunding.org>" at bounding box center [354, 113] width 249 height 6
copy p "morris@buybusinessfunding.org"
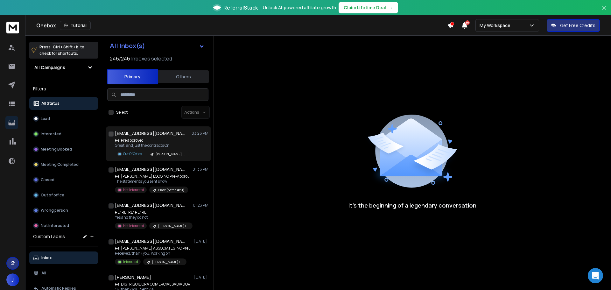
click at [142, 128] on div "apcm@duck.com 03:26 PM Re: Pre approved Great, and just the contracts On Out Of…" at bounding box center [158, 143] width 105 height 35
